Goal: Task Accomplishment & Management: Manage account settings

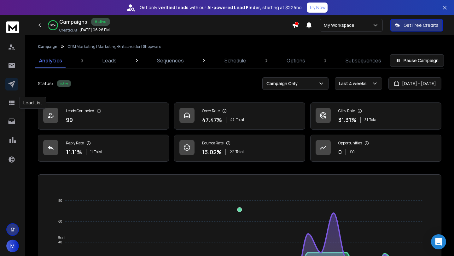
click at [12, 90] on link at bounding box center [11, 84] width 13 height 13
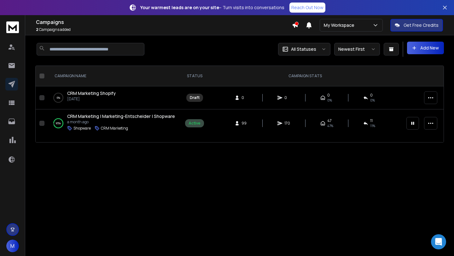
click at [103, 94] on span "CRM Marketing Shopify" at bounding box center [91, 93] width 49 height 6
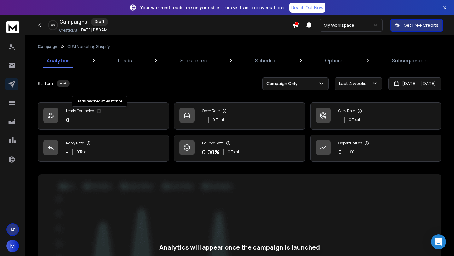
click at [94, 110] on p "Leads Contacted" at bounding box center [80, 111] width 28 height 5
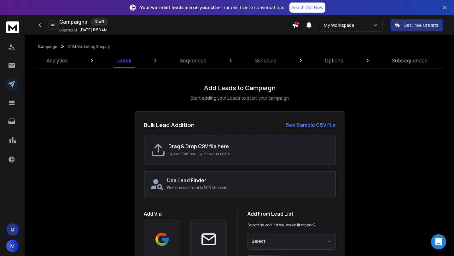
click at [190, 144] on h2 "Drag & Drop CSV file here" at bounding box center [248, 147] width 161 height 8
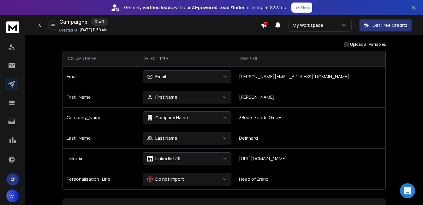
scroll to position [76, 0]
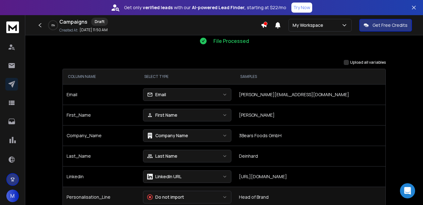
click at [219, 191] on button "Do not import" at bounding box center [187, 197] width 88 height 13
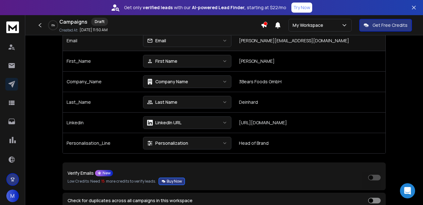
scroll to position [166, 0]
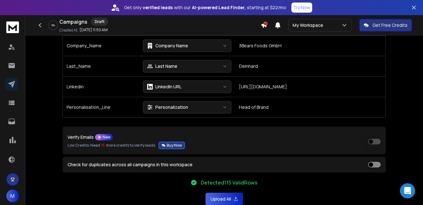
click at [223, 193] on button "Upload All" at bounding box center [224, 199] width 38 height 13
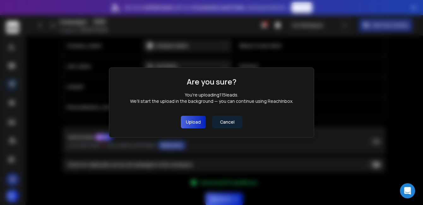
click at [226, 123] on button "Cancel" at bounding box center [227, 122] width 30 height 13
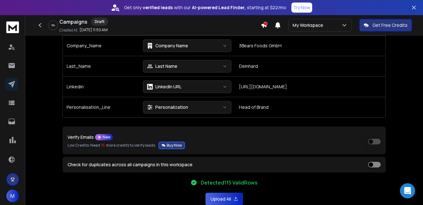
click at [228, 193] on button "Upload All" at bounding box center [224, 199] width 38 height 13
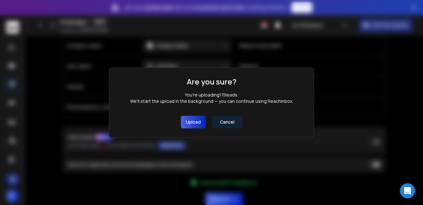
click at [192, 125] on button "Upload" at bounding box center [193, 122] width 25 height 13
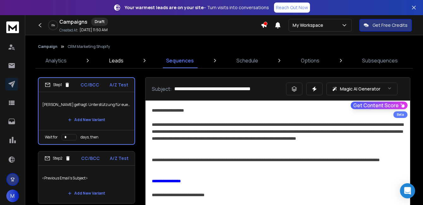
click at [121, 62] on p "Leads" at bounding box center [116, 61] width 14 height 8
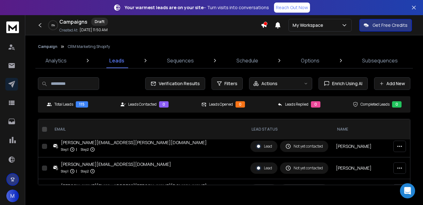
scroll to position [1048, 0]
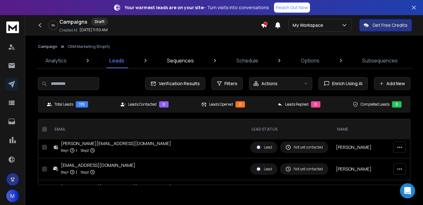
click at [174, 58] on p "Sequences" at bounding box center [180, 61] width 27 height 8
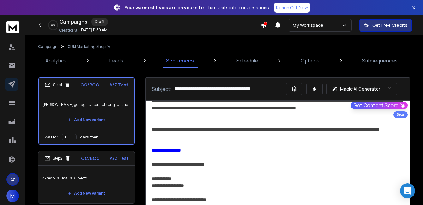
click at [176, 62] on p "Sequences" at bounding box center [180, 61] width 28 height 8
click at [244, 58] on p "Schedule" at bounding box center [247, 61] width 22 height 8
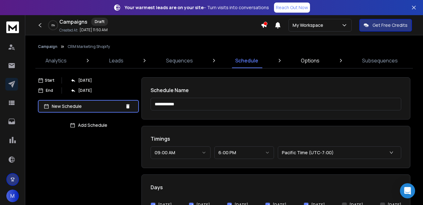
click at [309, 59] on p "Options" at bounding box center [310, 61] width 19 height 8
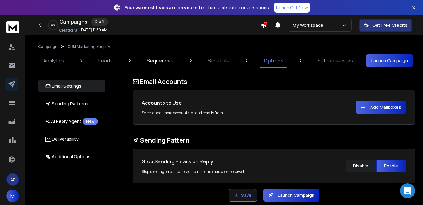
click at [168, 63] on p "Sequences" at bounding box center [160, 61] width 27 height 8
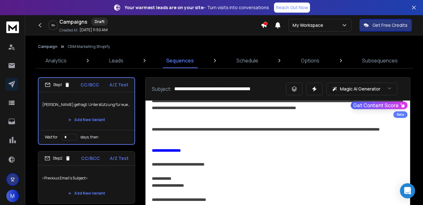
scroll to position [16, 0]
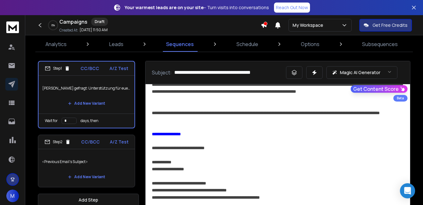
click at [80, 165] on p "<Previous Email's Subject>" at bounding box center [86, 162] width 89 height 18
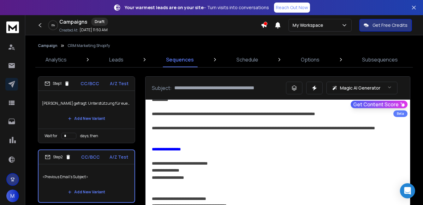
scroll to position [0, 0]
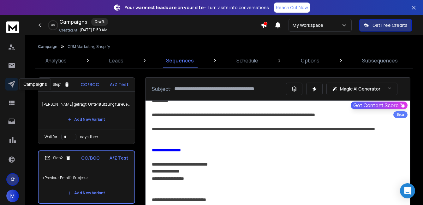
click at [11, 87] on icon at bounding box center [12, 84] width 8 height 8
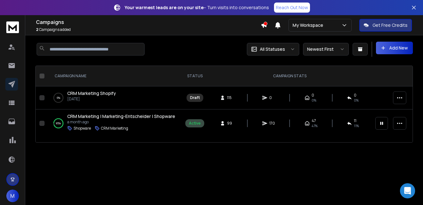
click at [106, 116] on span "CRM Marketing | Marketing-Entscheider | Shopware" at bounding box center [121, 116] width 108 height 6
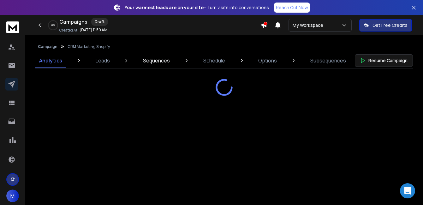
click at [153, 61] on p "Sequences" at bounding box center [156, 61] width 27 height 8
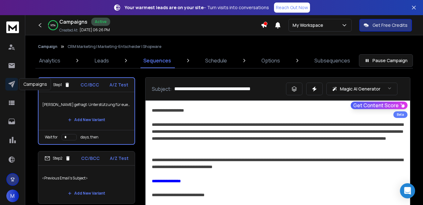
click at [13, 88] on link at bounding box center [11, 84] width 13 height 13
